Goal: Task Accomplishment & Management: Manage account settings

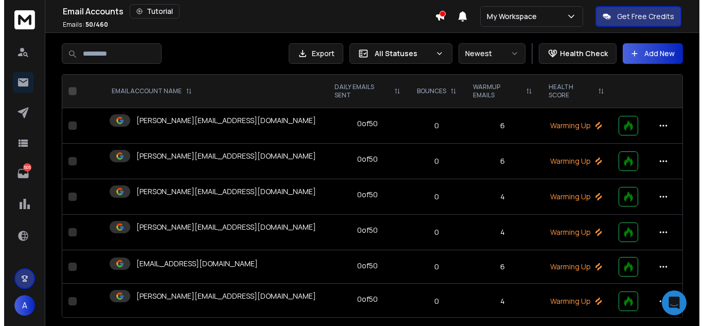
scroll to position [206, 0]
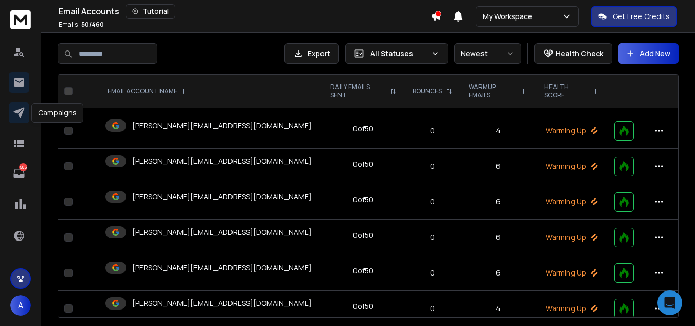
click at [17, 103] on link at bounding box center [19, 112] width 21 height 21
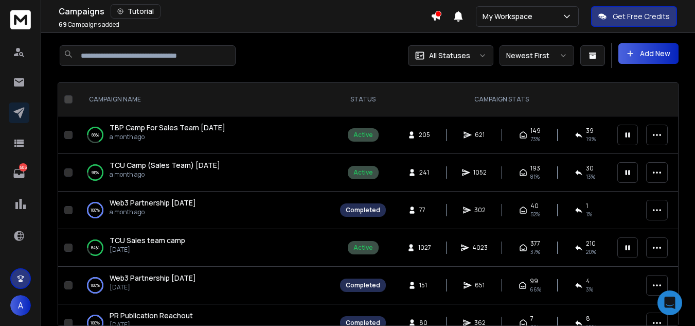
click at [172, 128] on span "TBP Camp For Sales Team [DATE]" at bounding box center [168, 127] width 116 height 10
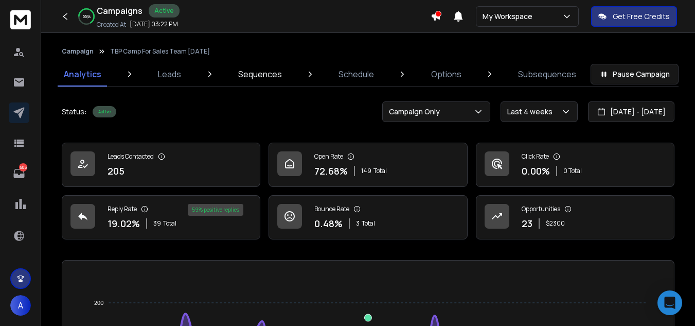
click at [275, 73] on p "Sequences" at bounding box center [260, 74] width 44 height 12
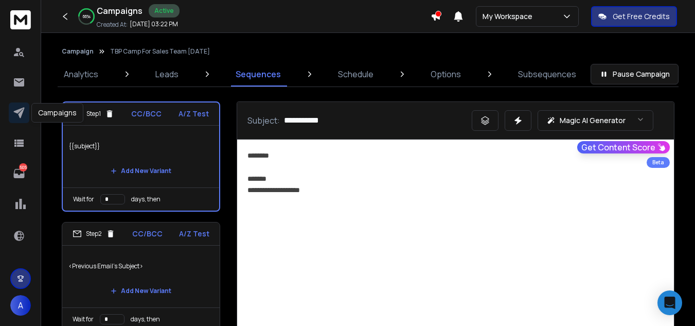
click at [15, 108] on icon at bounding box center [19, 113] width 12 height 12
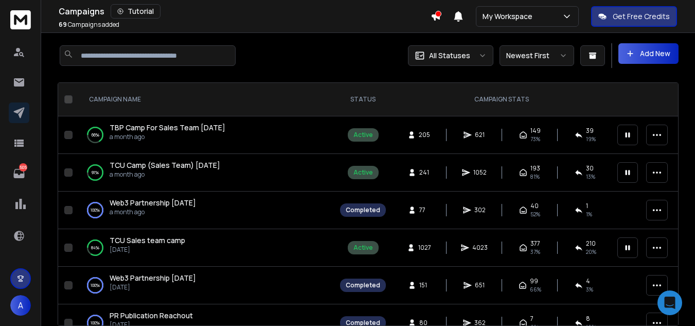
click at [648, 129] on button "button" at bounding box center [657, 135] width 22 height 21
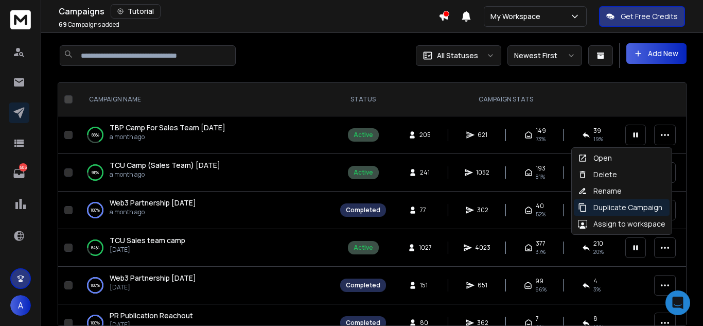
click at [617, 206] on div "Duplicate Campaign" at bounding box center [620, 207] width 84 height 10
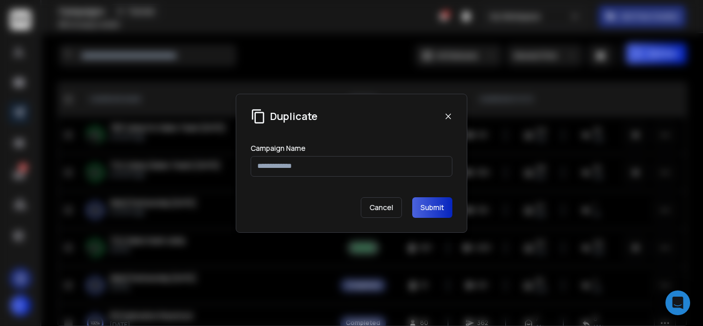
click at [326, 166] on input "text" at bounding box center [352, 166] width 202 height 21
paste input "**********"
type input "**********"
click at [432, 204] on button "Submit" at bounding box center [432, 207] width 40 height 21
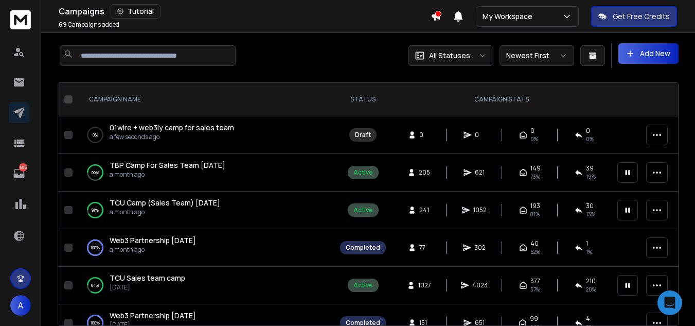
click at [187, 130] on span "01wire + web3ly camp for sales team" at bounding box center [172, 127] width 125 height 10
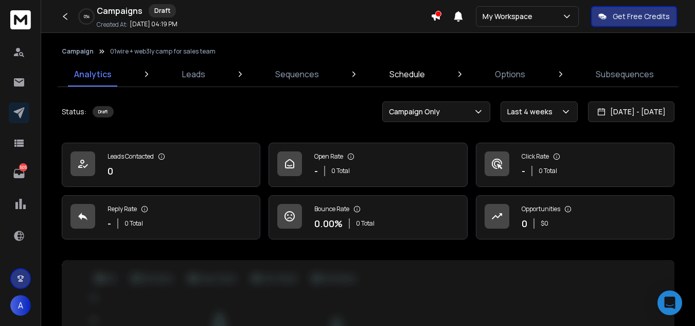
click at [406, 74] on p "Schedule" at bounding box center [407, 74] width 36 height 12
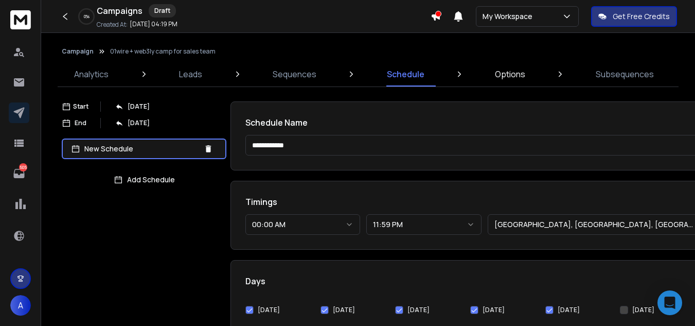
click at [505, 67] on link "Options" at bounding box center [510, 74] width 43 height 25
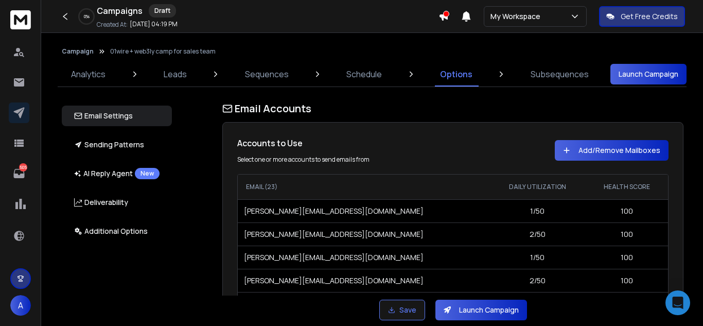
click at [602, 153] on button "Add/Remove Mailboxes" at bounding box center [612, 150] width 114 height 21
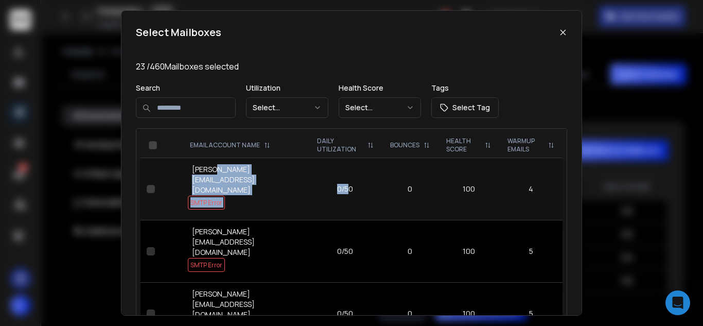
drag, startPoint x: 221, startPoint y: 170, endPoint x: 368, endPoint y: 173, distance: 147.7
click at [368, 173] on tr "[PERSON_NAME][EMAIL_ADDRESS][DOMAIN_NAME] SMTP Error 0/50 0 100 4" at bounding box center [351, 188] width 422 height 62
click at [247, 168] on p "[PERSON_NAME][EMAIL_ADDRESS][DOMAIN_NAME]" at bounding box center [247, 179] width 111 height 31
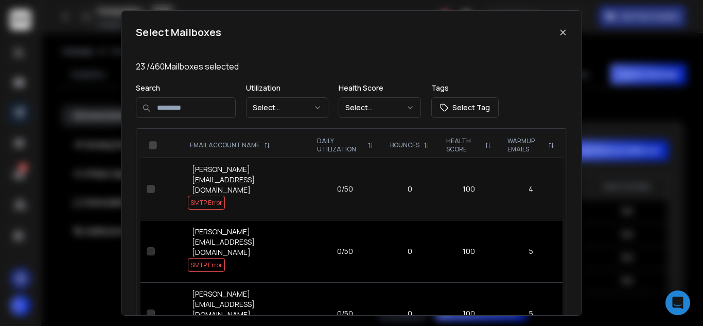
click at [241, 168] on p "[PERSON_NAME][EMAIL_ADDRESS][DOMAIN_NAME]" at bounding box center [247, 179] width 111 height 31
copy p "blockchainpressmedia"
click at [219, 171] on p "[PERSON_NAME][EMAIL_ADDRESS][DOMAIN_NAME]" at bounding box center [247, 179] width 111 height 31
drag, startPoint x: 217, startPoint y: 169, endPoint x: 324, endPoint y: 169, distance: 107.5
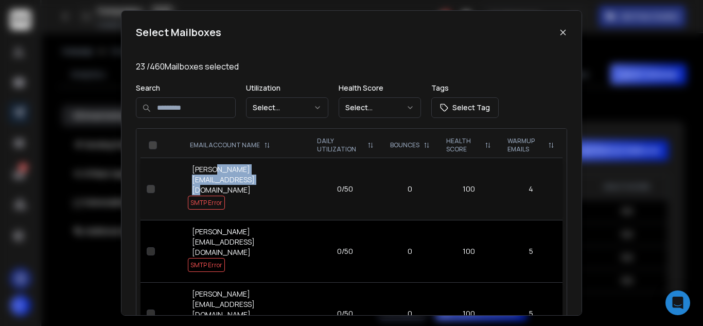
click at [303, 169] on div "[PERSON_NAME][EMAIL_ADDRESS][DOMAIN_NAME]" at bounding box center [245, 179] width 115 height 31
copy p "[DOMAIN_NAME]"
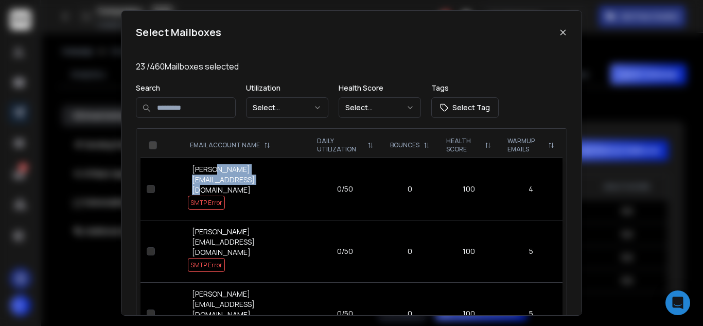
click at [189, 106] on input at bounding box center [186, 107] width 100 height 21
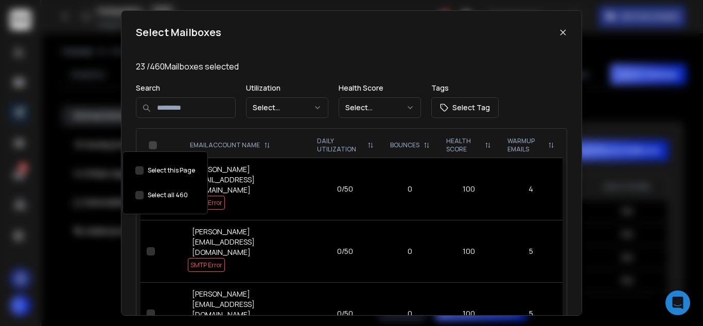
click at [155, 146] on button "Select this Page" at bounding box center [153, 145] width 8 height 8
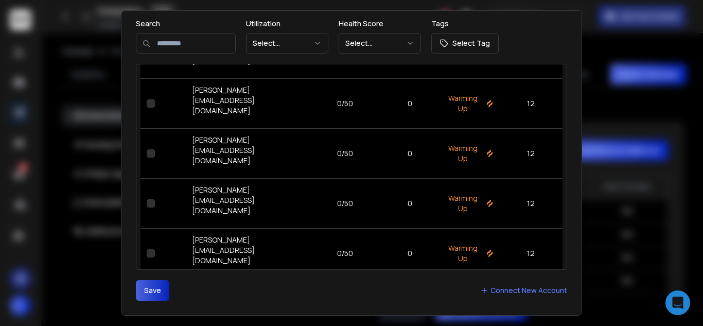
scroll to position [3953, 0]
drag, startPoint x: 211, startPoint y: 133, endPoint x: 287, endPoint y: 135, distance: 75.7
copy p "[DOMAIN_NAME]"
click at [203, 43] on input at bounding box center [186, 43] width 100 height 21
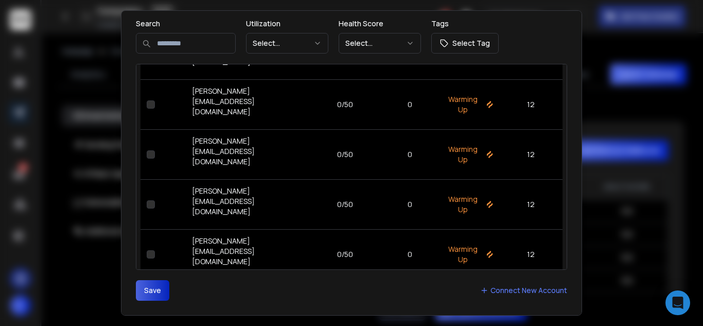
paste input "**********"
type input "**********"
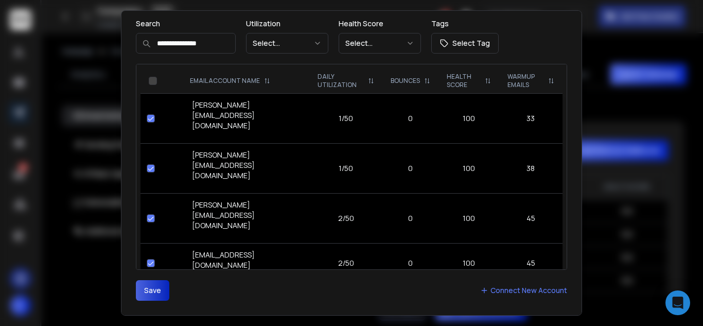
scroll to position [0, 0]
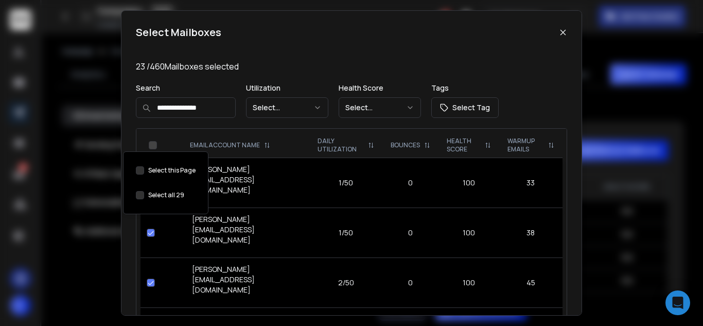
click at [156, 143] on button "Select this Page" at bounding box center [153, 145] width 8 height 8
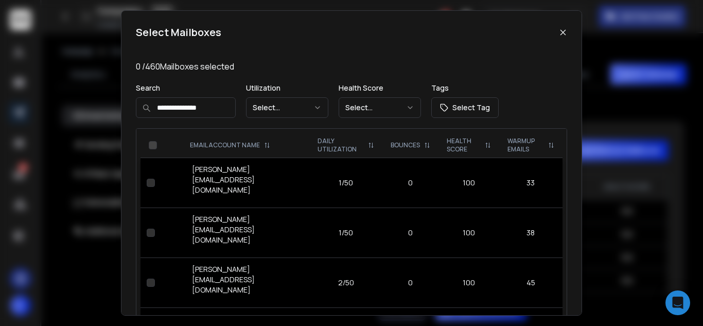
type button "on"
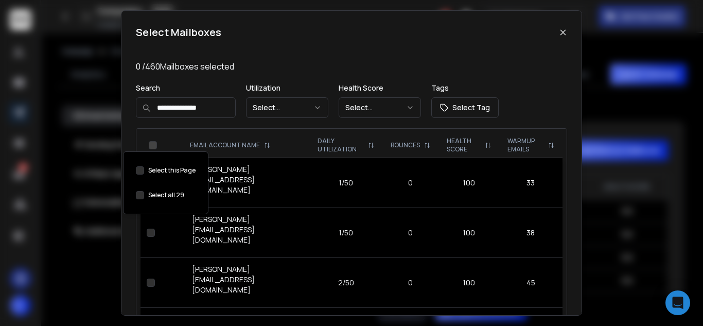
click at [198, 105] on input "**********" at bounding box center [186, 107] width 100 height 21
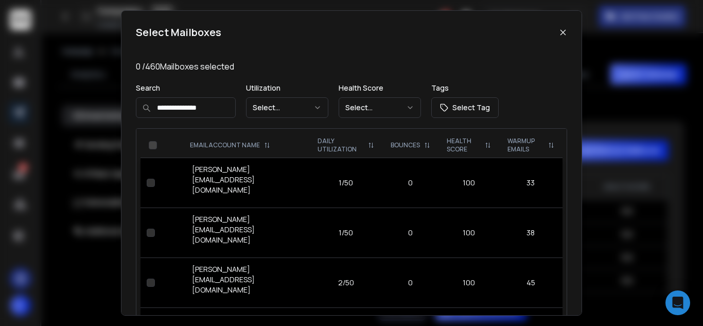
paste input "*********"
drag, startPoint x: 189, startPoint y: 108, endPoint x: 115, endPoint y: 105, distance: 74.7
click at [115, 105] on div "**********" at bounding box center [351, 163] width 703 height 326
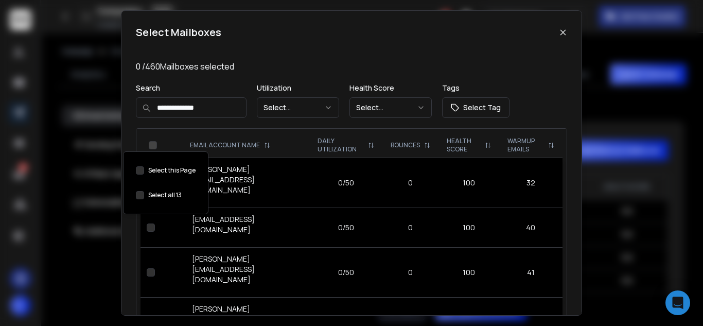
click at [153, 144] on button "on" at bounding box center [153, 145] width 8 height 8
click at [175, 103] on input "**********" at bounding box center [191, 107] width 111 height 21
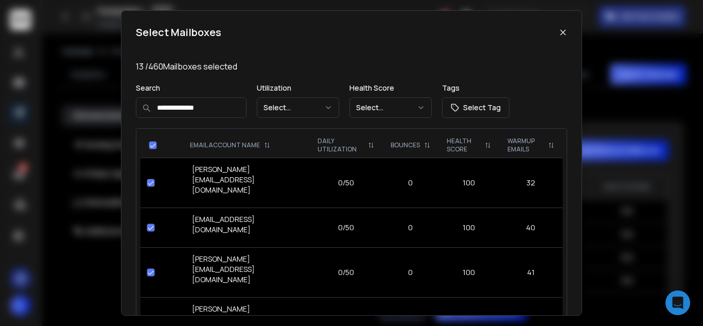
paste input "*"
type input "**********"
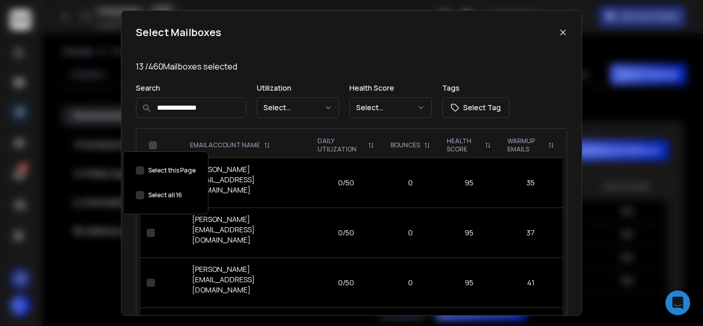
click at [155, 142] on button "on" at bounding box center [153, 145] width 8 height 8
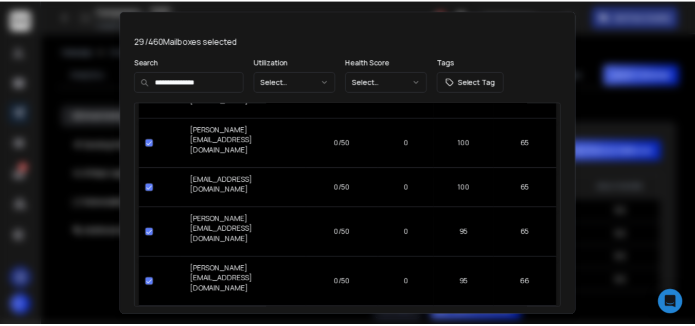
scroll to position [64, 0]
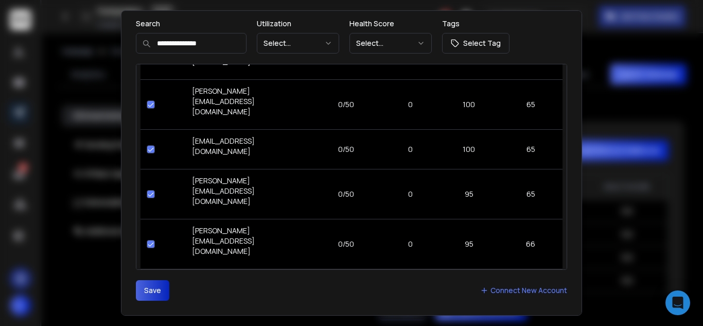
click at [154, 286] on button "Save" at bounding box center [152, 290] width 33 height 21
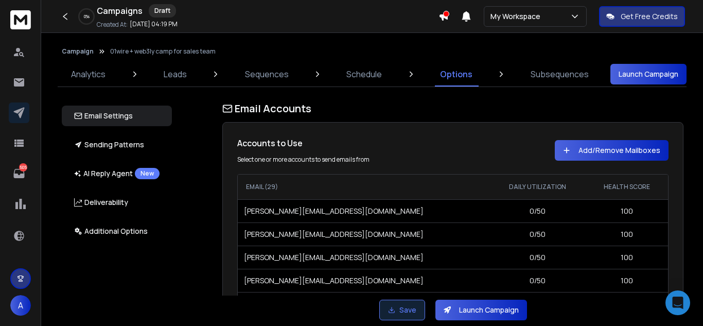
click at [384, 307] on button "Save" at bounding box center [402, 309] width 46 height 21
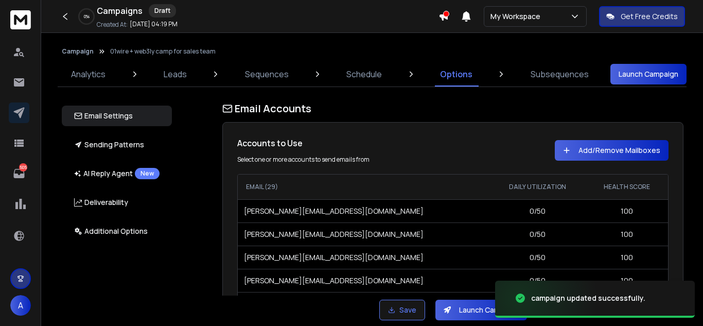
click at [477, 305] on button "Launch Campaign" at bounding box center [481, 309] width 92 height 21
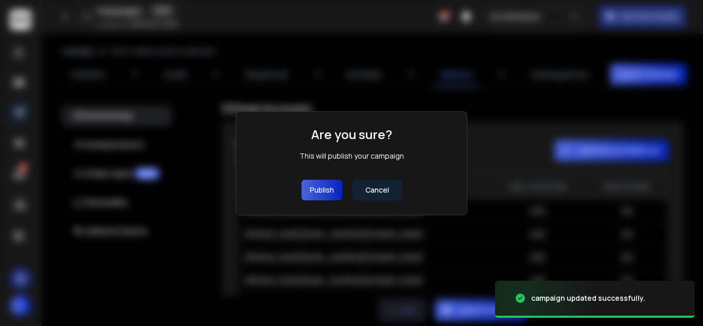
click at [329, 190] on button "Publish" at bounding box center [322, 190] width 41 height 21
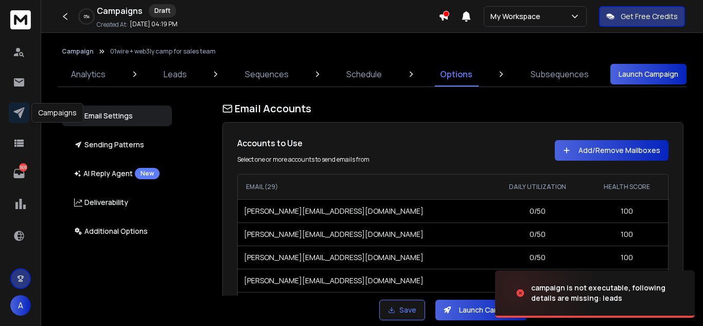
click at [25, 113] on icon at bounding box center [19, 113] width 12 height 12
